Goal: Task Accomplishment & Management: Use online tool/utility

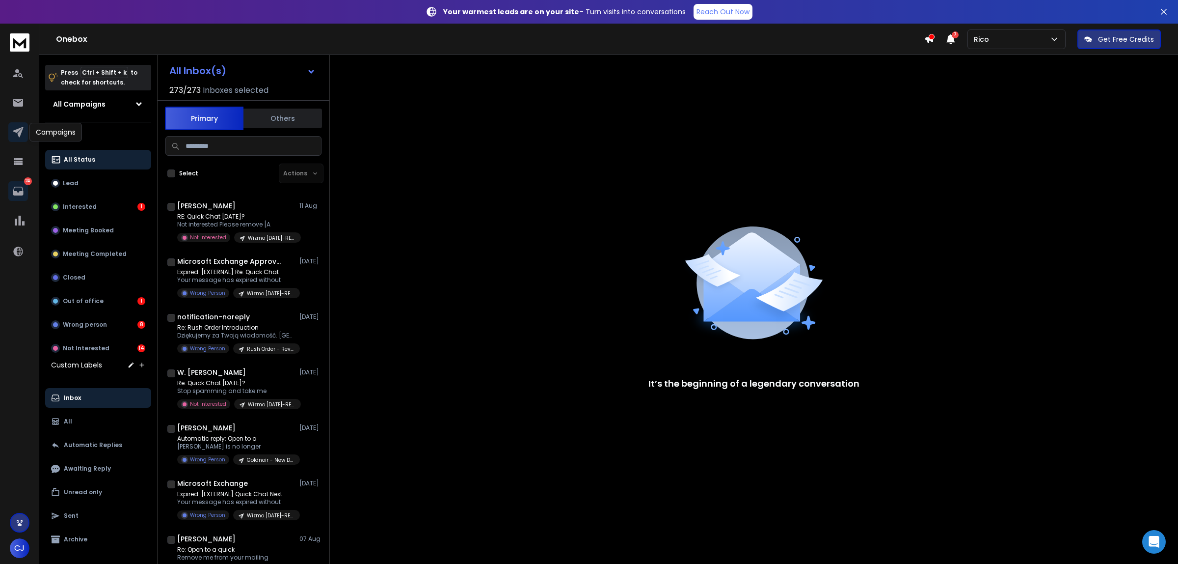
click at [19, 133] on icon at bounding box center [18, 132] width 10 height 10
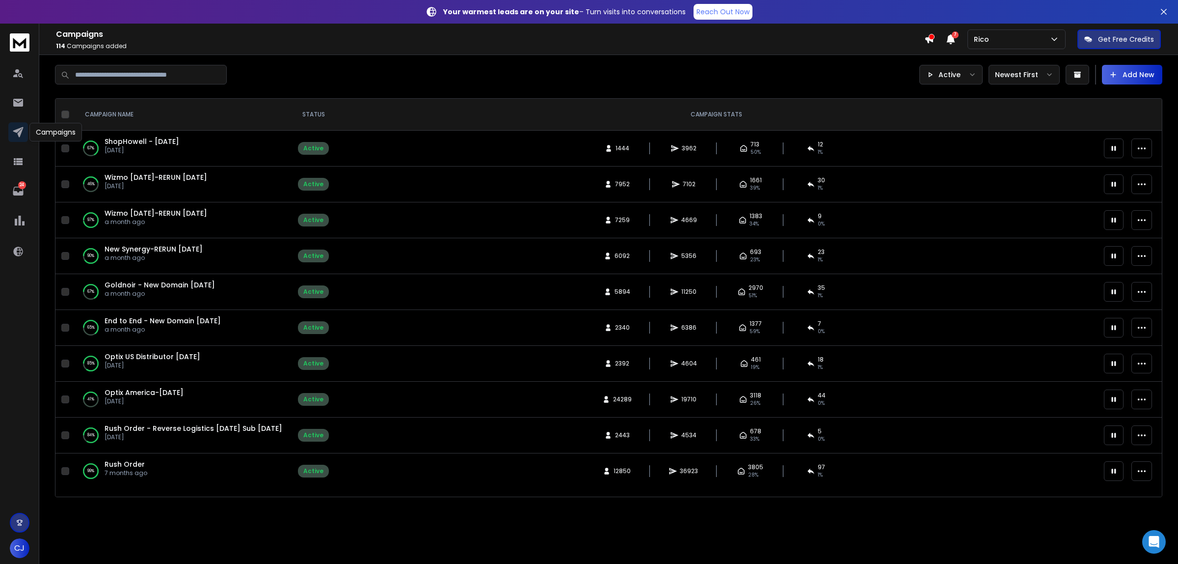
click at [15, 134] on icon at bounding box center [18, 132] width 12 height 12
click at [1143, 81] on button "Add New" at bounding box center [1132, 75] width 60 height 20
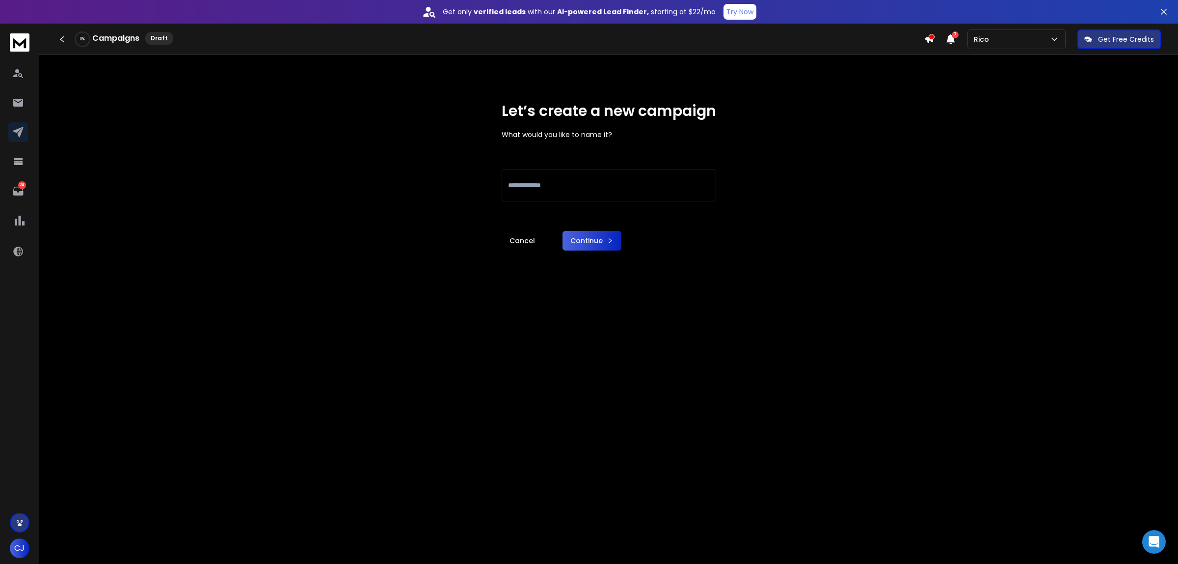
click at [625, 190] on input at bounding box center [609, 185] width 215 height 32
type input "**********"
click at [596, 239] on button "Continue" at bounding box center [592, 241] width 59 height 20
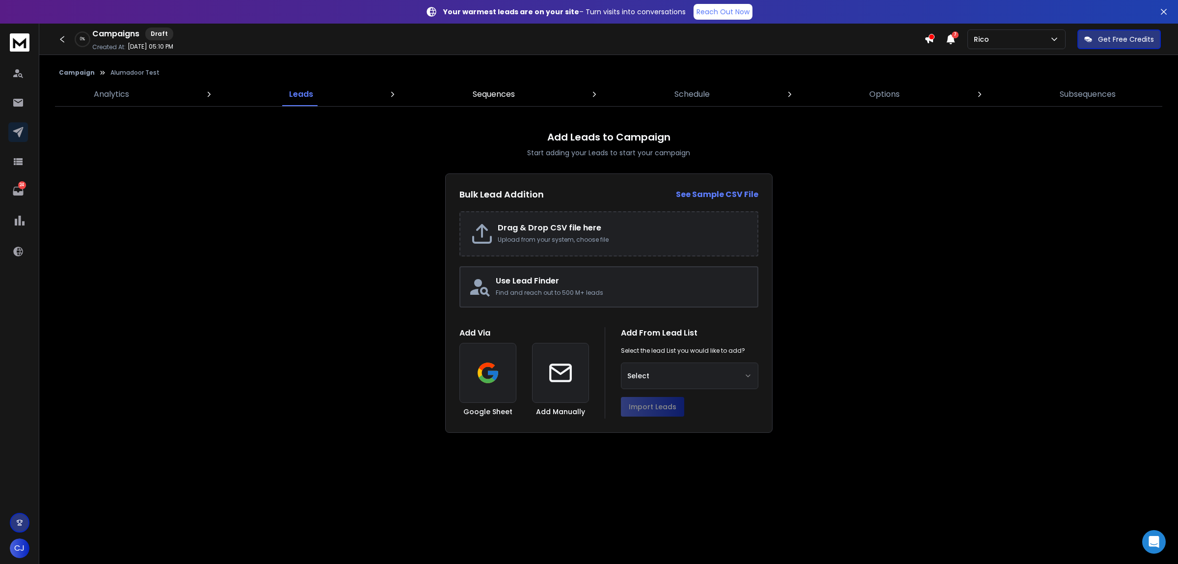
click at [497, 98] on p "Sequences" at bounding box center [494, 94] width 42 height 12
